Goal: Check status: Check status

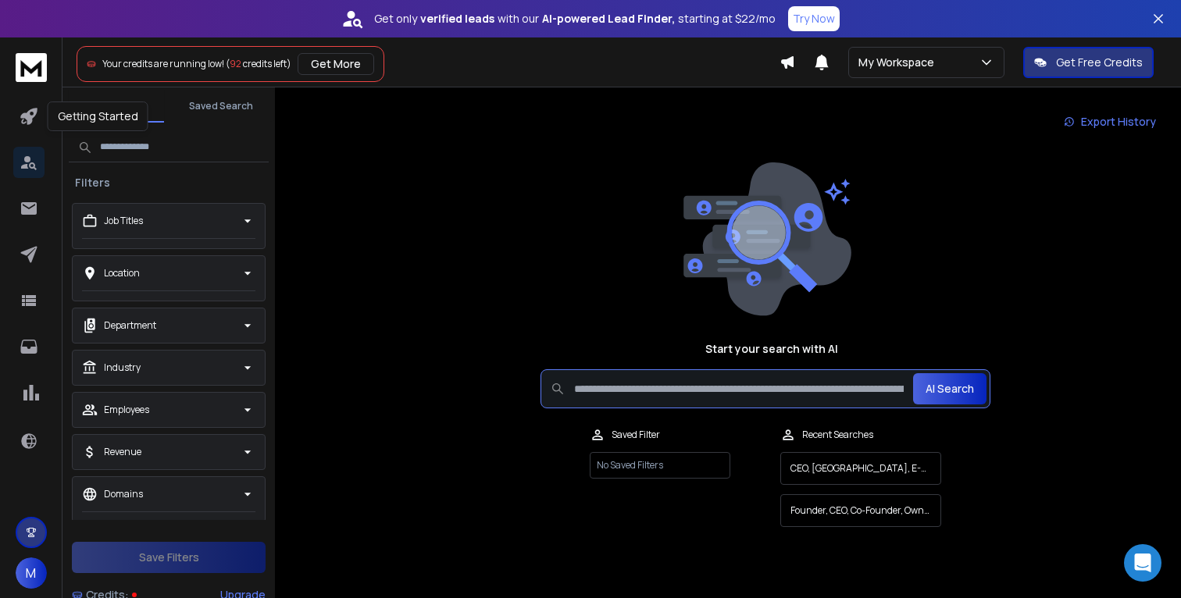
click at [26, 101] on link at bounding box center [28, 116] width 31 height 31
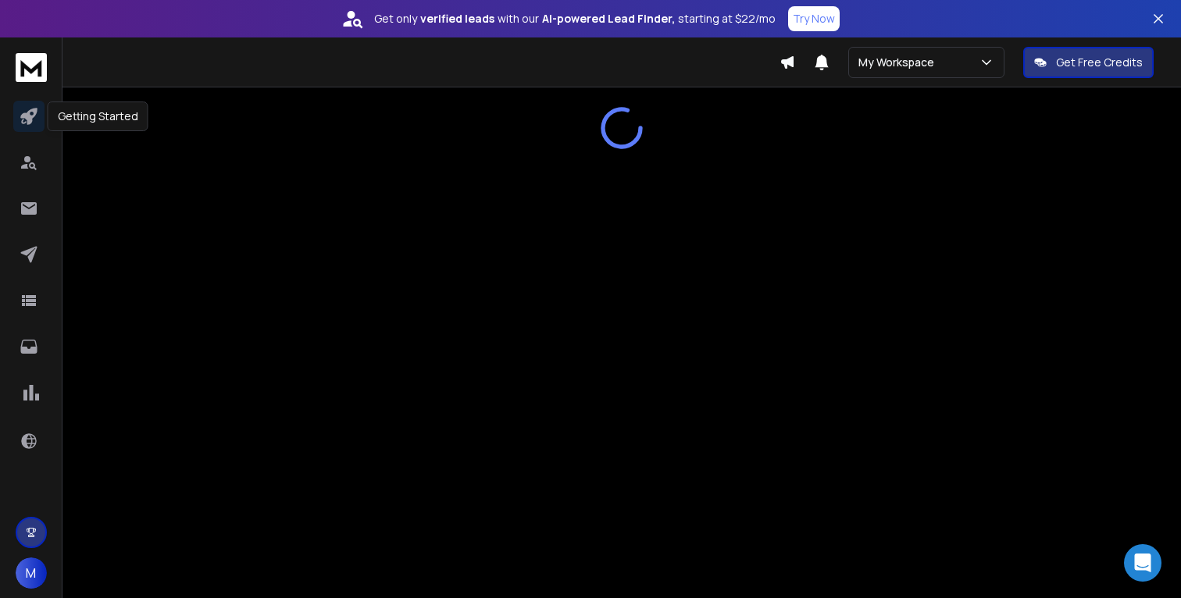
click at [34, 115] on icon at bounding box center [28, 116] width 17 height 17
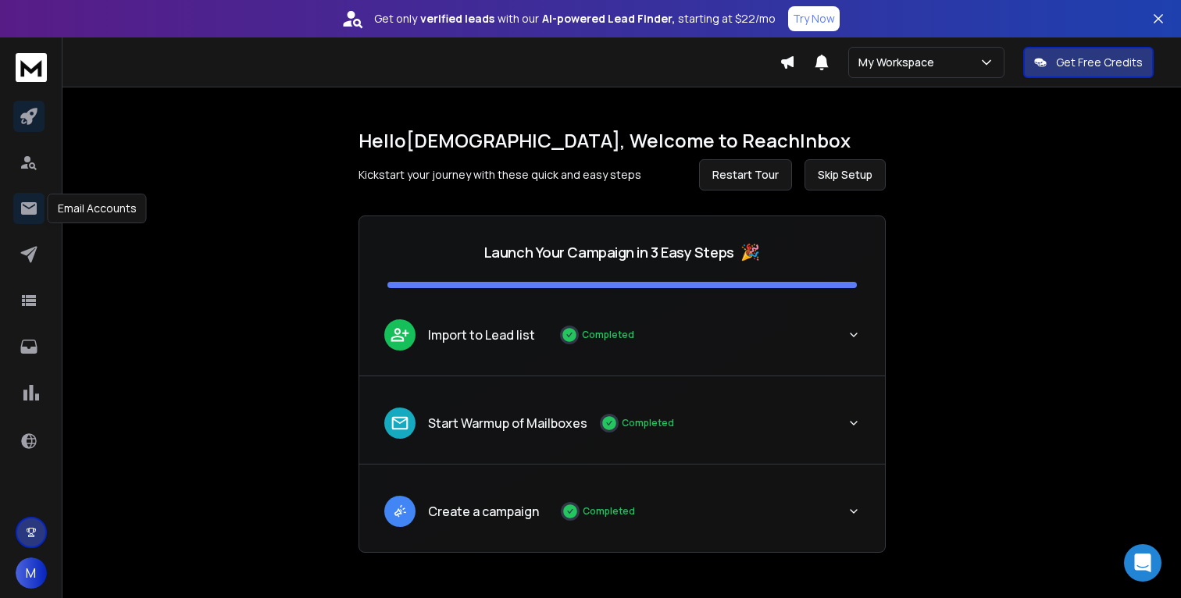
click at [26, 216] on icon at bounding box center [29, 208] width 19 height 19
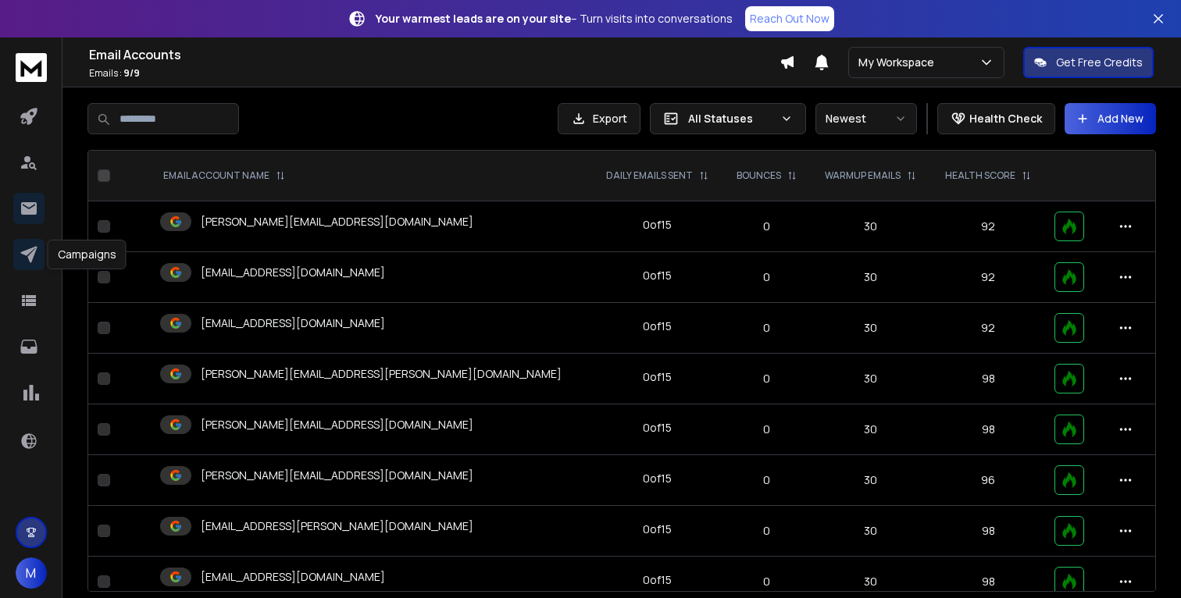
click at [22, 257] on icon at bounding box center [29, 254] width 19 height 19
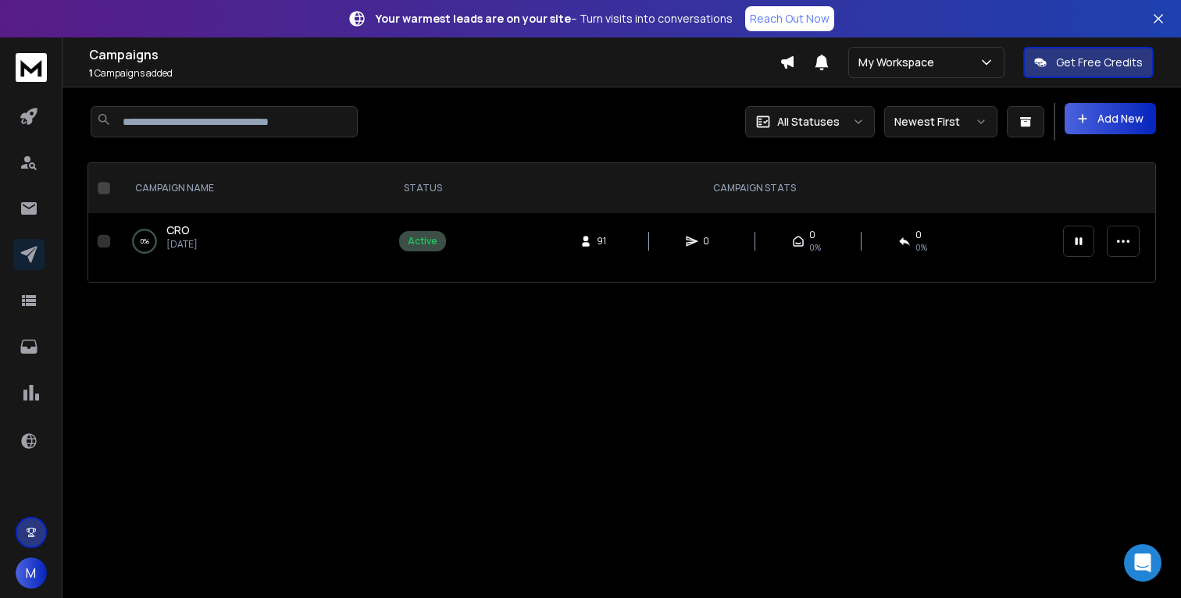
click at [198, 232] on h1 "CRO" at bounding box center [181, 231] width 31 height 16
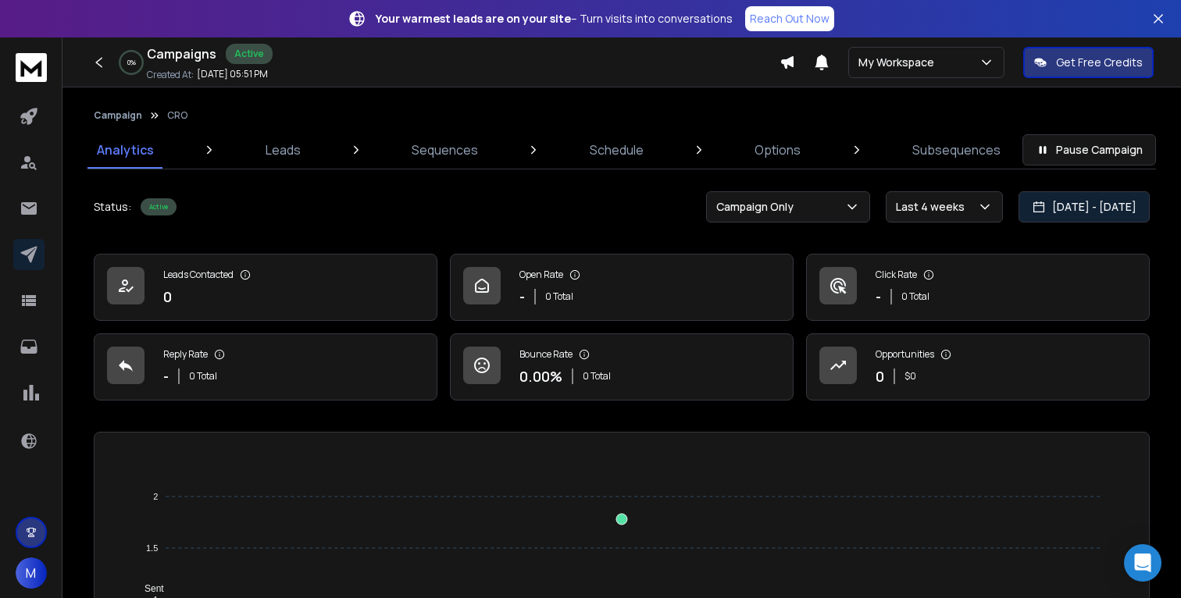
click at [1027, 198] on button "[DATE] - [DATE]" at bounding box center [1084, 206] width 131 height 31
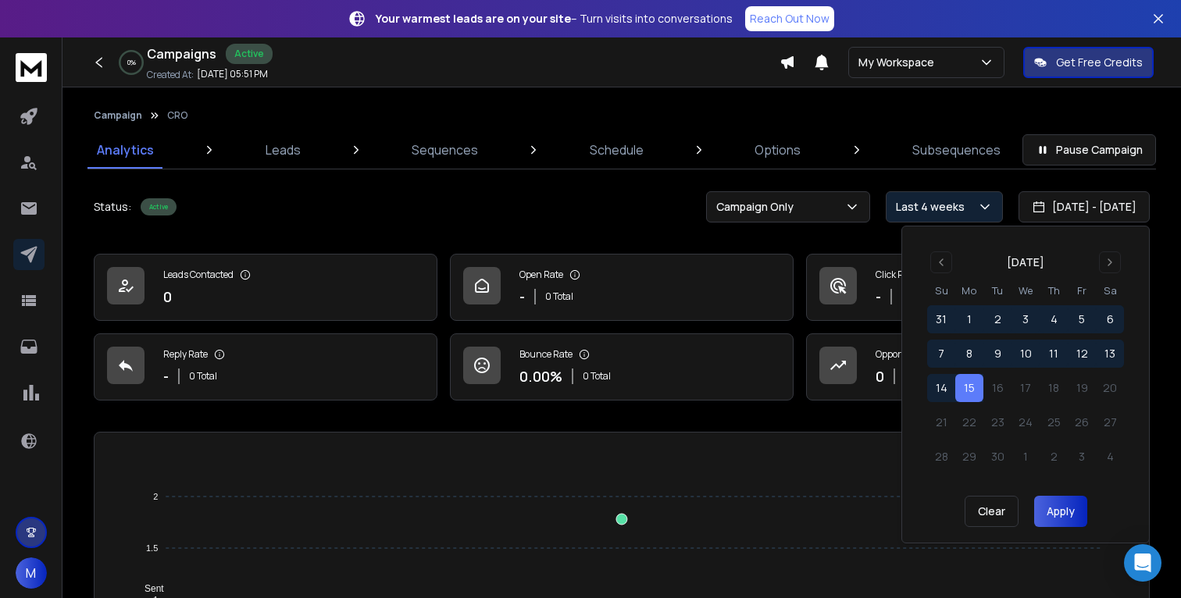
click at [896, 203] on p "Last 4 weeks" at bounding box center [933, 207] width 75 height 16
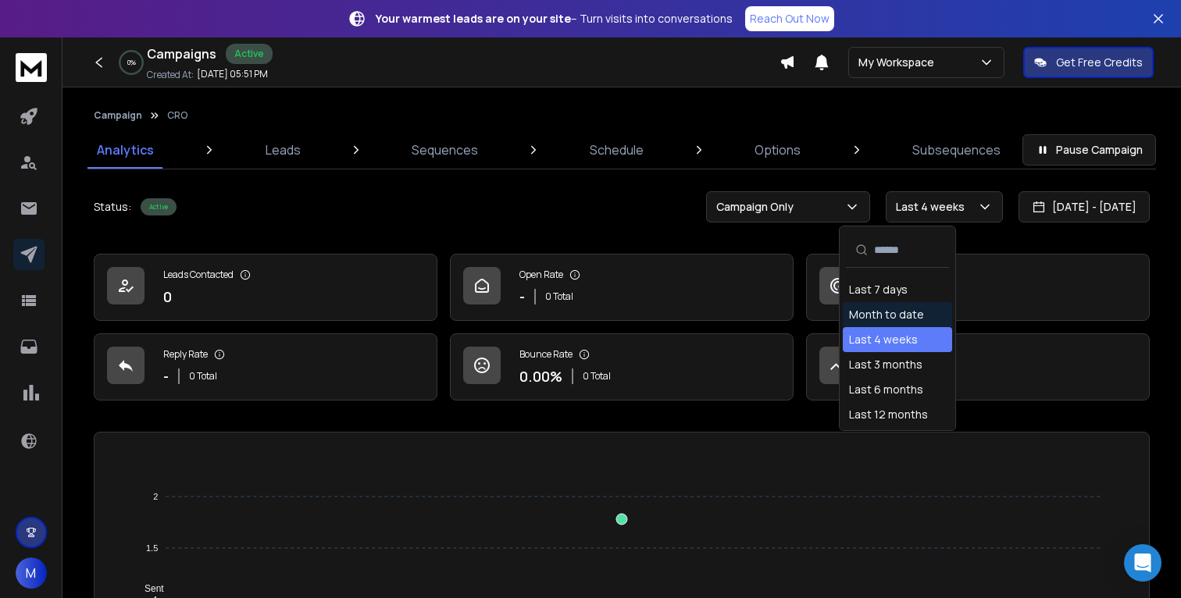
click at [556, 217] on div "Status: Active Pause Campaign Campaign Only Last 4 weeks [DATE] - [DATE]" at bounding box center [622, 206] width 1056 height 31
